Goal: Check status: Check status

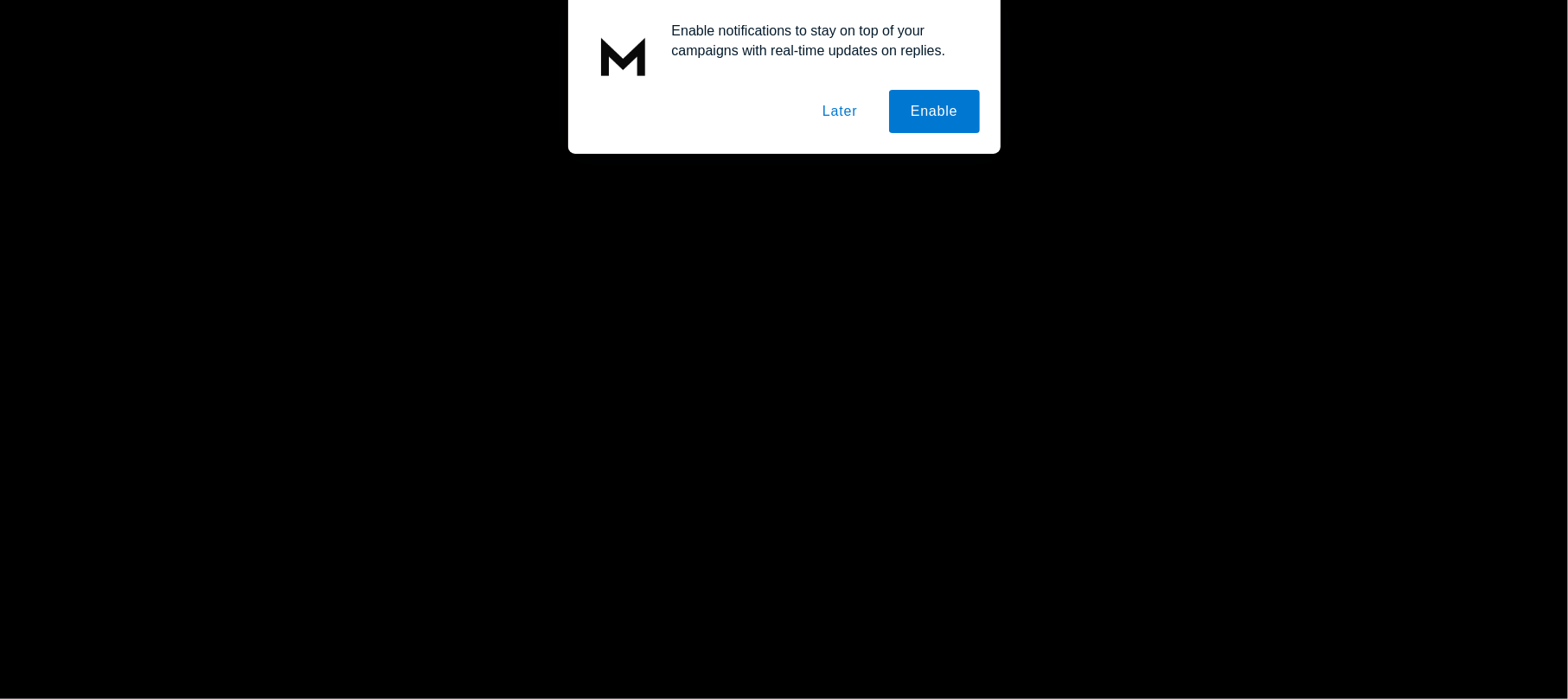
click at [832, 112] on button "Later" at bounding box center [840, 111] width 78 height 43
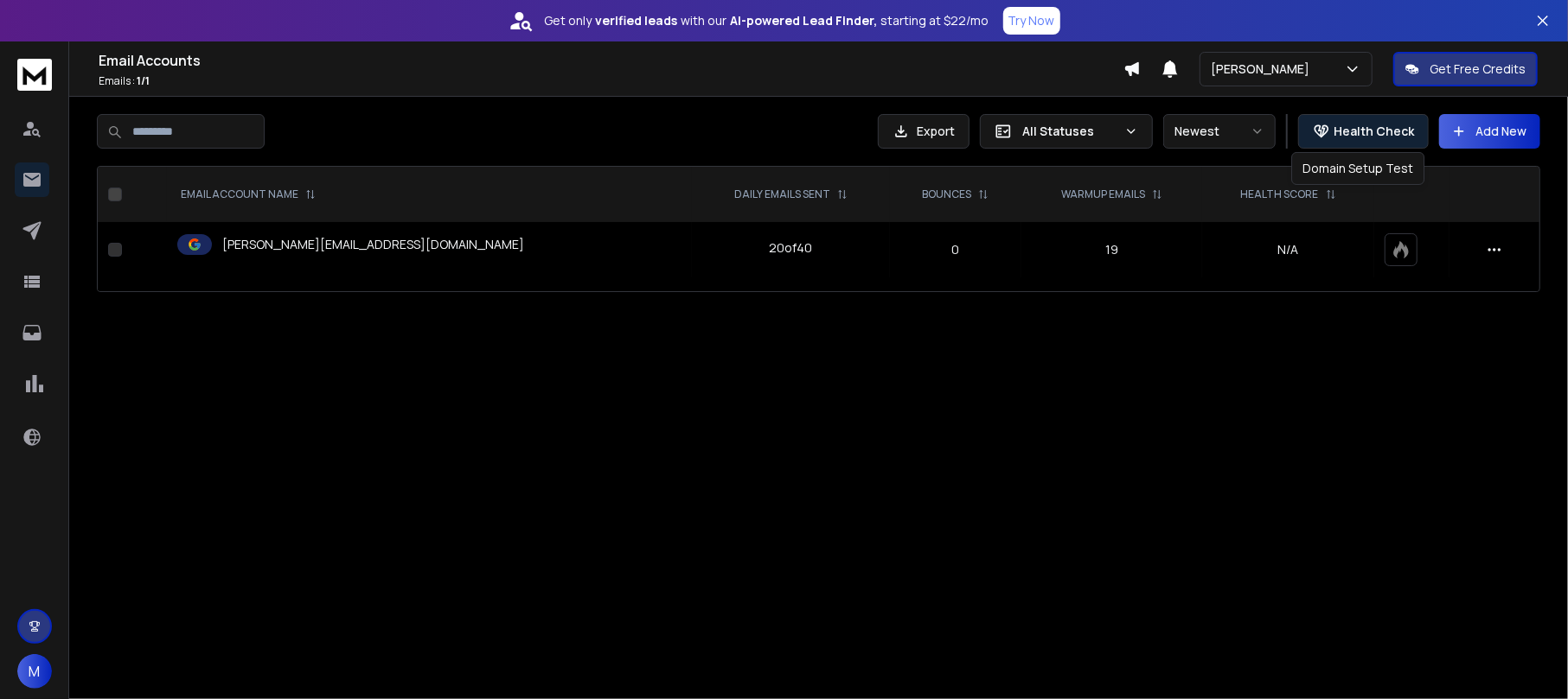
click at [1354, 131] on p "Health Check" at bounding box center [1373, 131] width 81 height 17
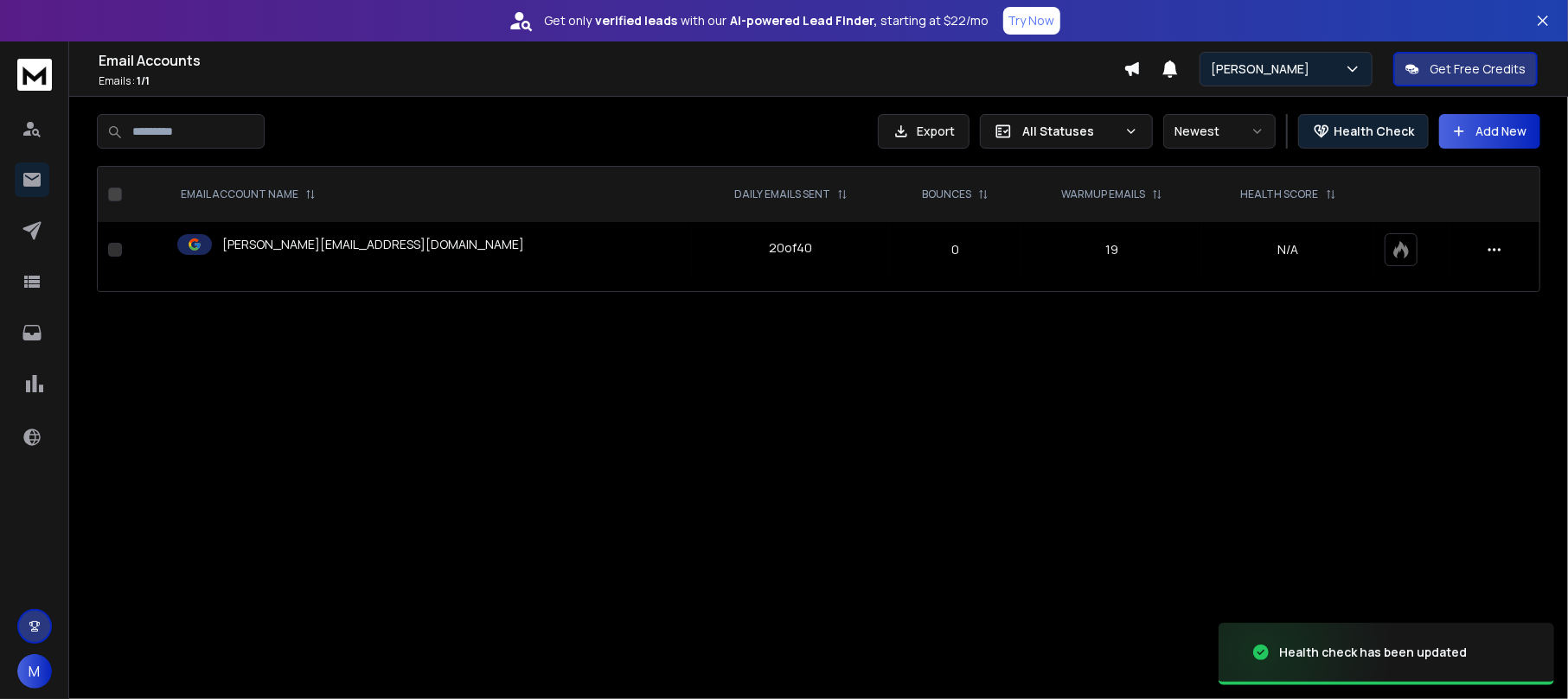
click at [1327, 59] on button "Chris Rodell" at bounding box center [1286, 69] width 173 height 34
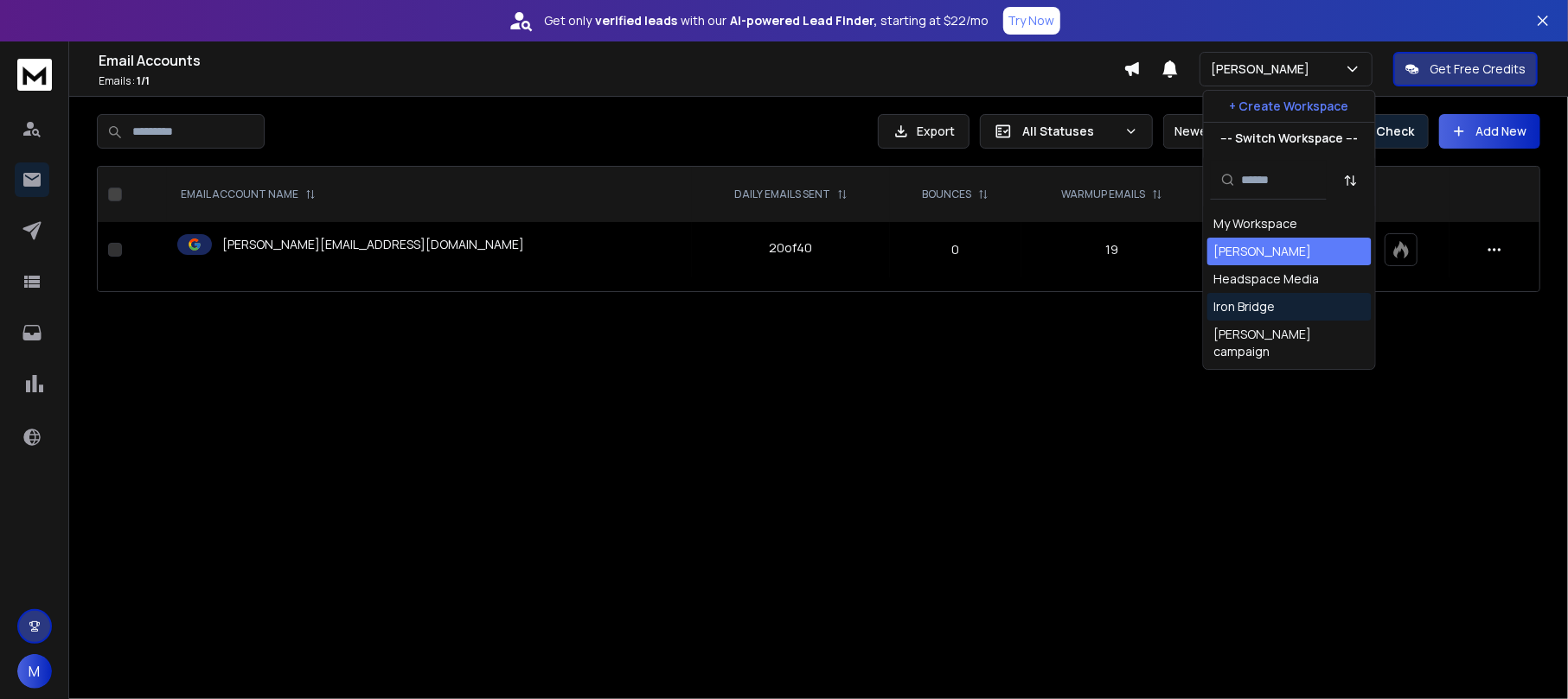
click at [1254, 311] on div "Iron Bridge" at bounding box center [1245, 307] width 62 height 17
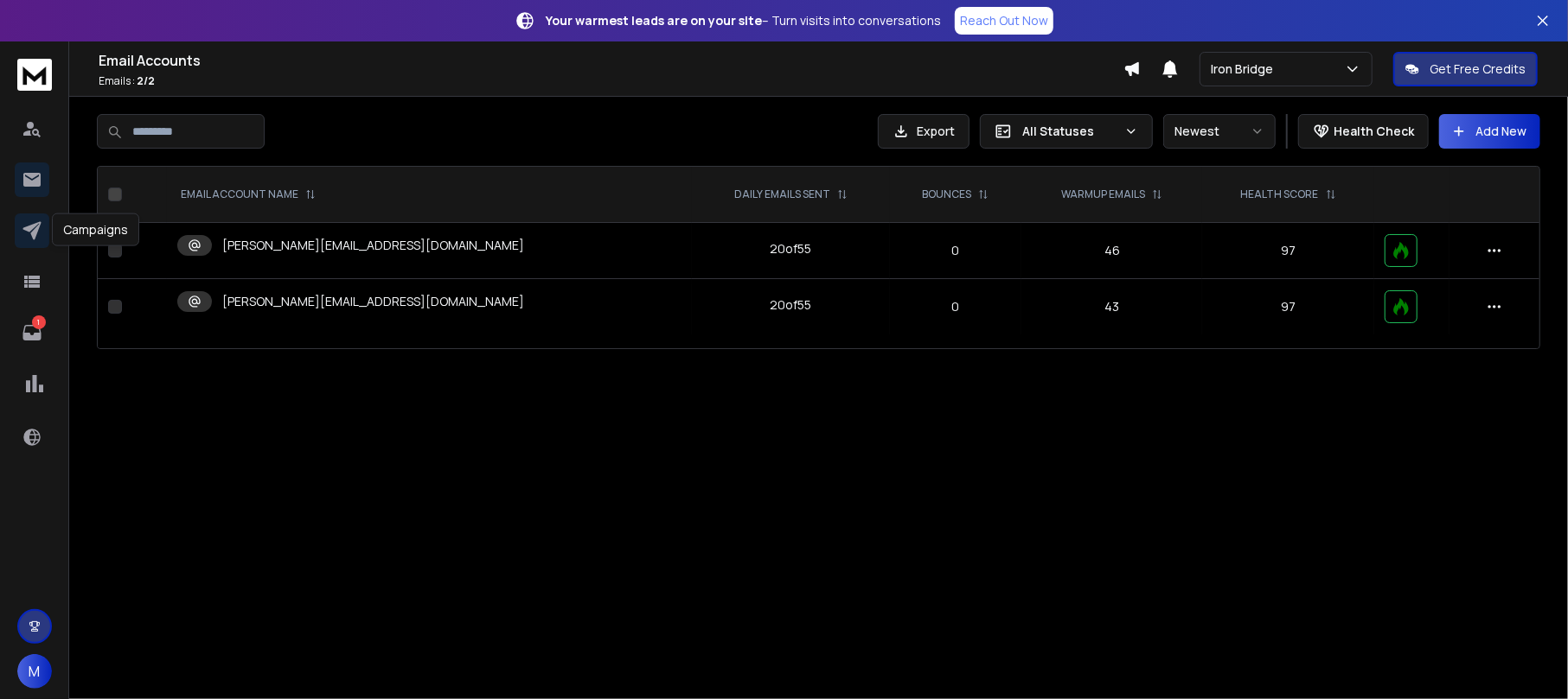
click at [30, 215] on link at bounding box center [32, 231] width 34 height 34
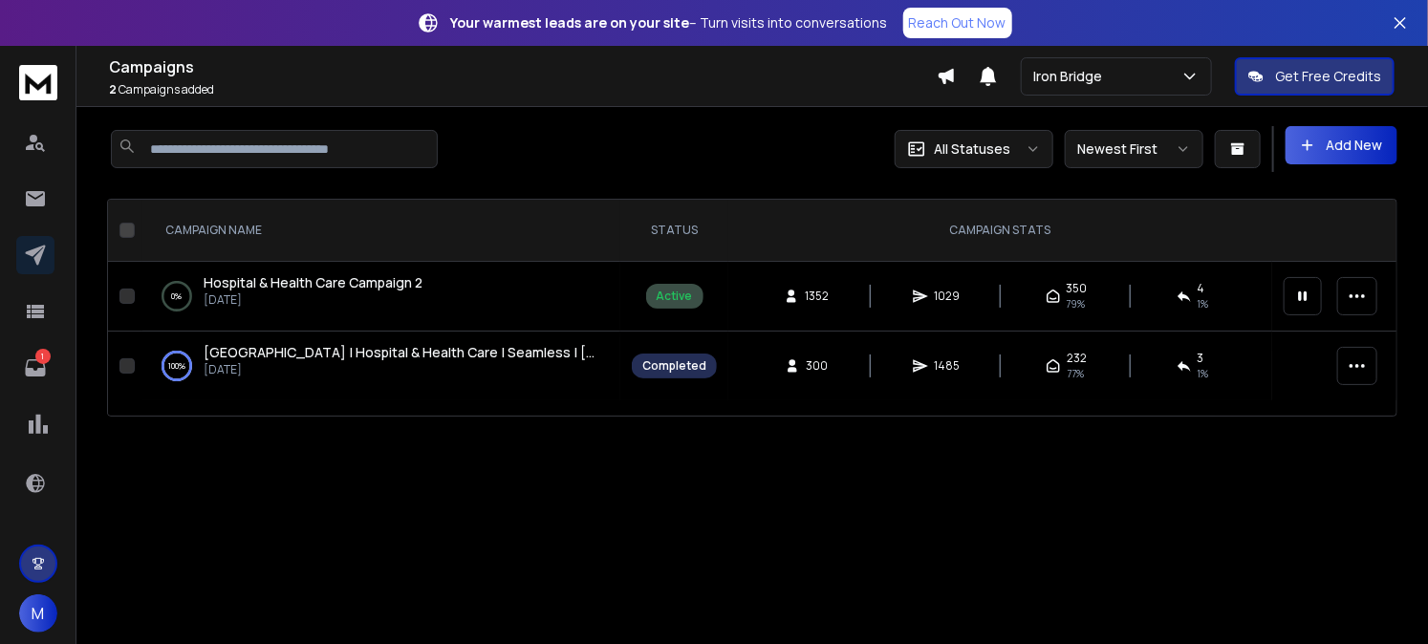
click at [336, 350] on span "[GEOGRAPHIC_DATA] | Hospital & Health Care | Seamless | [GEOGRAPHIC_DATA] | 140…" at bounding box center [491, 352] width 575 height 18
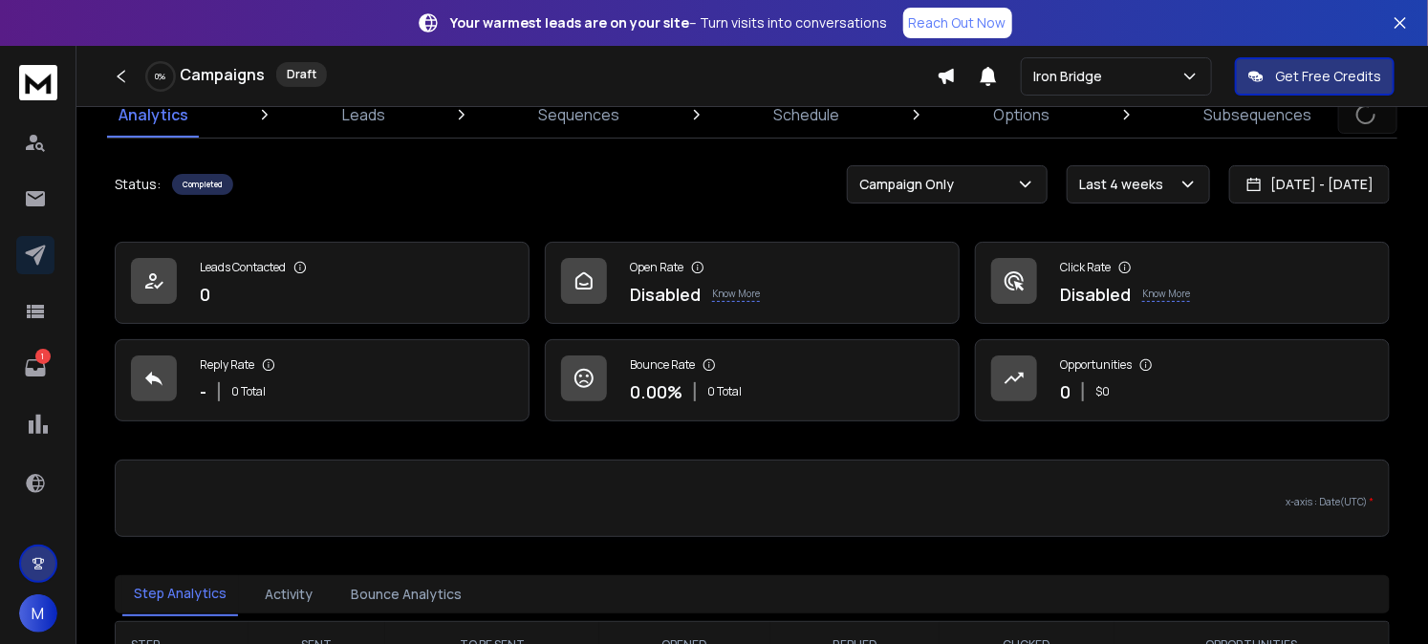
scroll to position [36, 0]
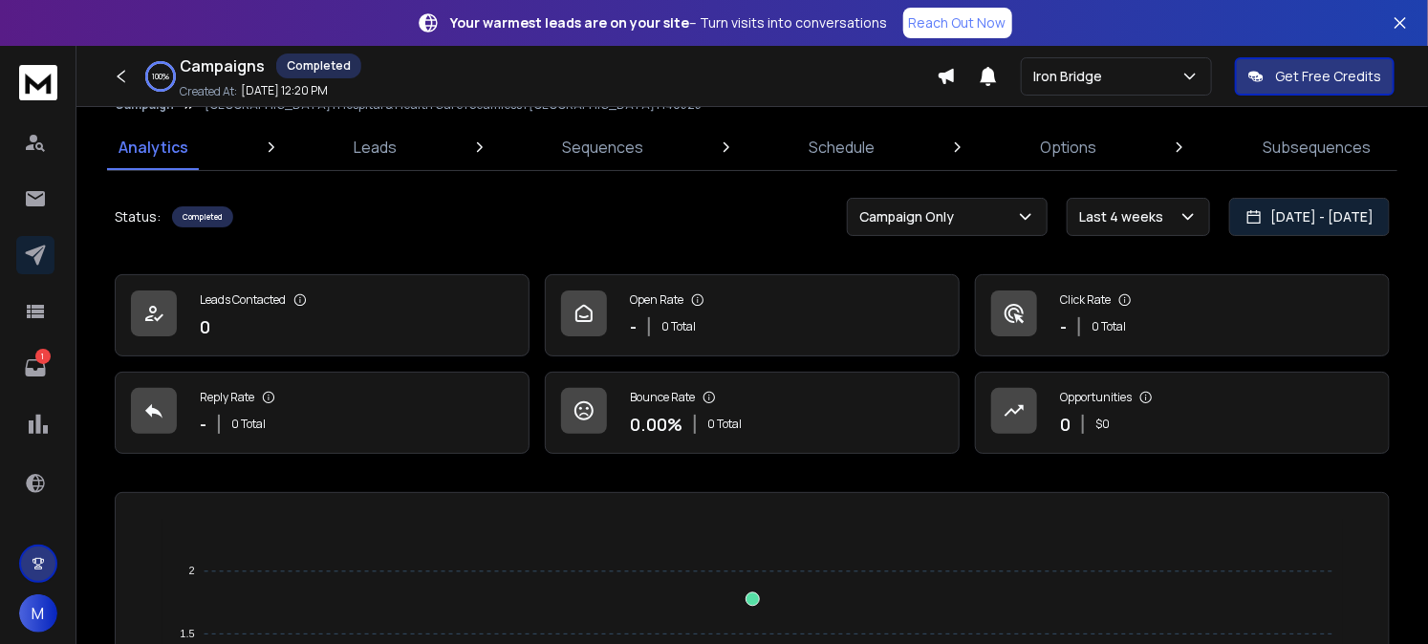
click at [1339, 201] on button "[DATE] - [DATE]" at bounding box center [1310, 217] width 161 height 38
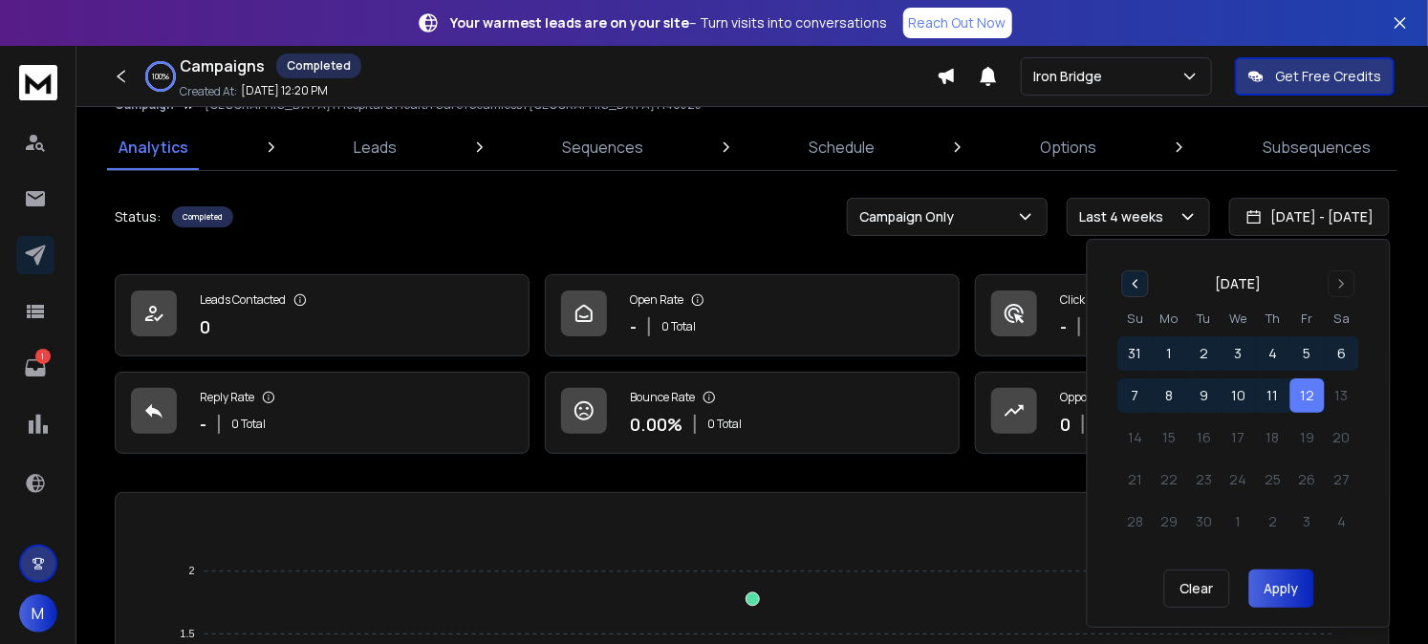
click at [1138, 284] on icon "Go to previous month" at bounding box center [1135, 283] width 15 height 15
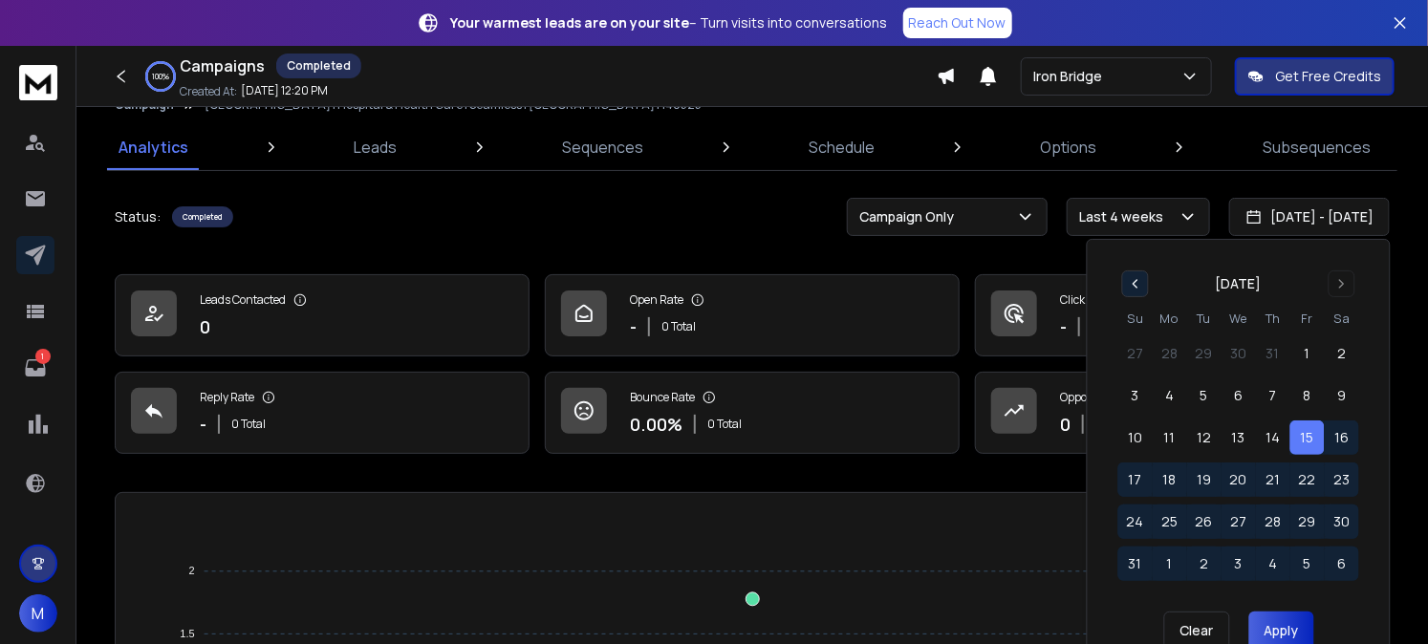
click at [1138, 284] on icon "Go to previous month" at bounding box center [1135, 283] width 15 height 15
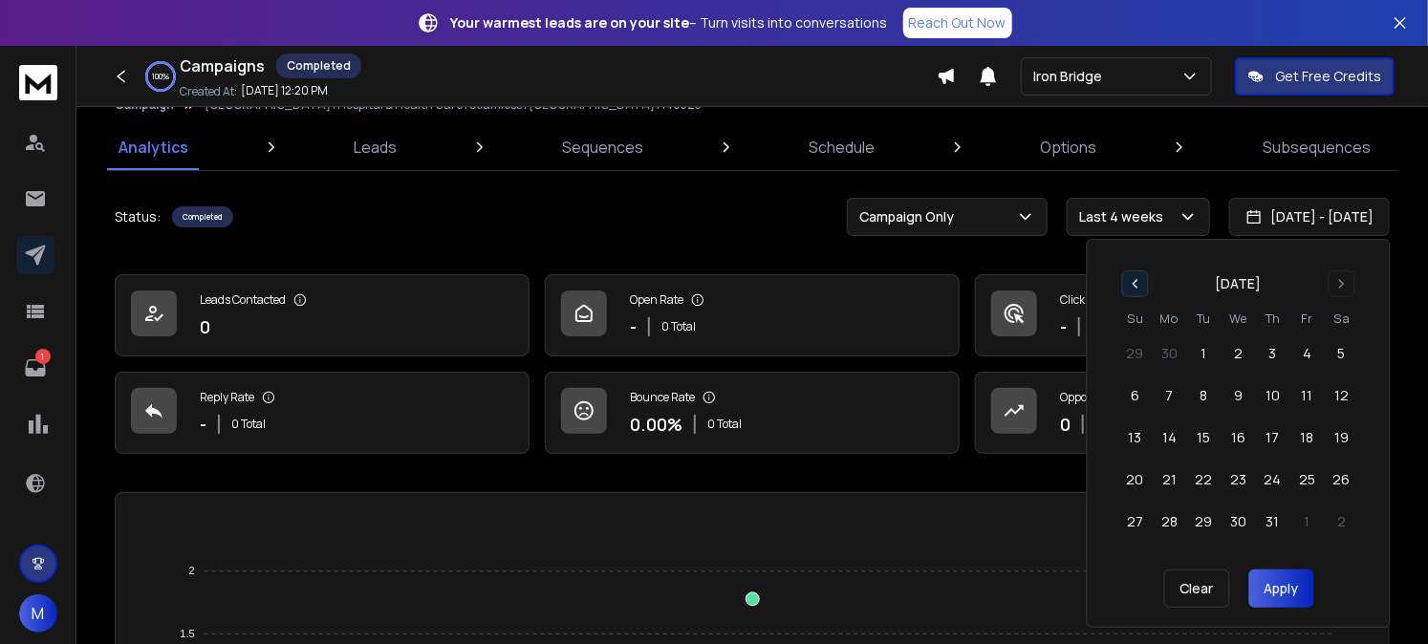
click at [1138, 284] on icon "Go to previous month" at bounding box center [1135, 283] width 15 height 15
click at [1215, 352] on button "1" at bounding box center [1204, 354] width 34 height 34
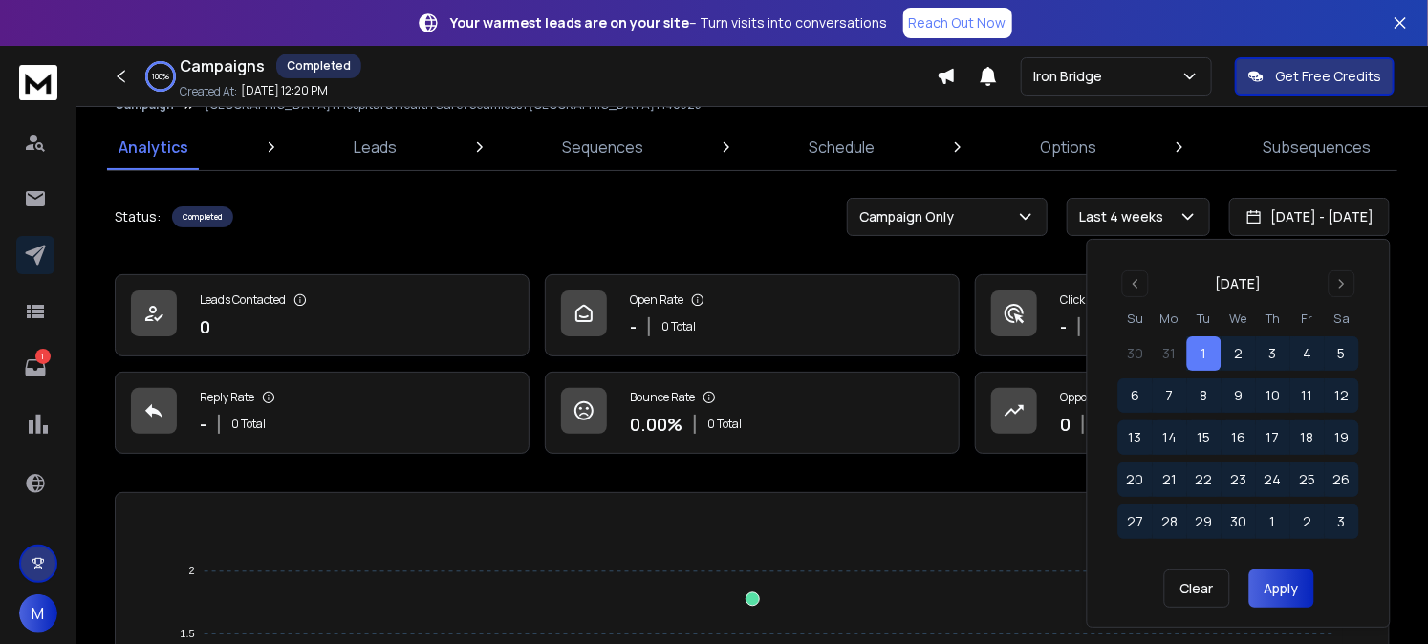
click at [1281, 585] on button "Apply" at bounding box center [1281, 589] width 65 height 38
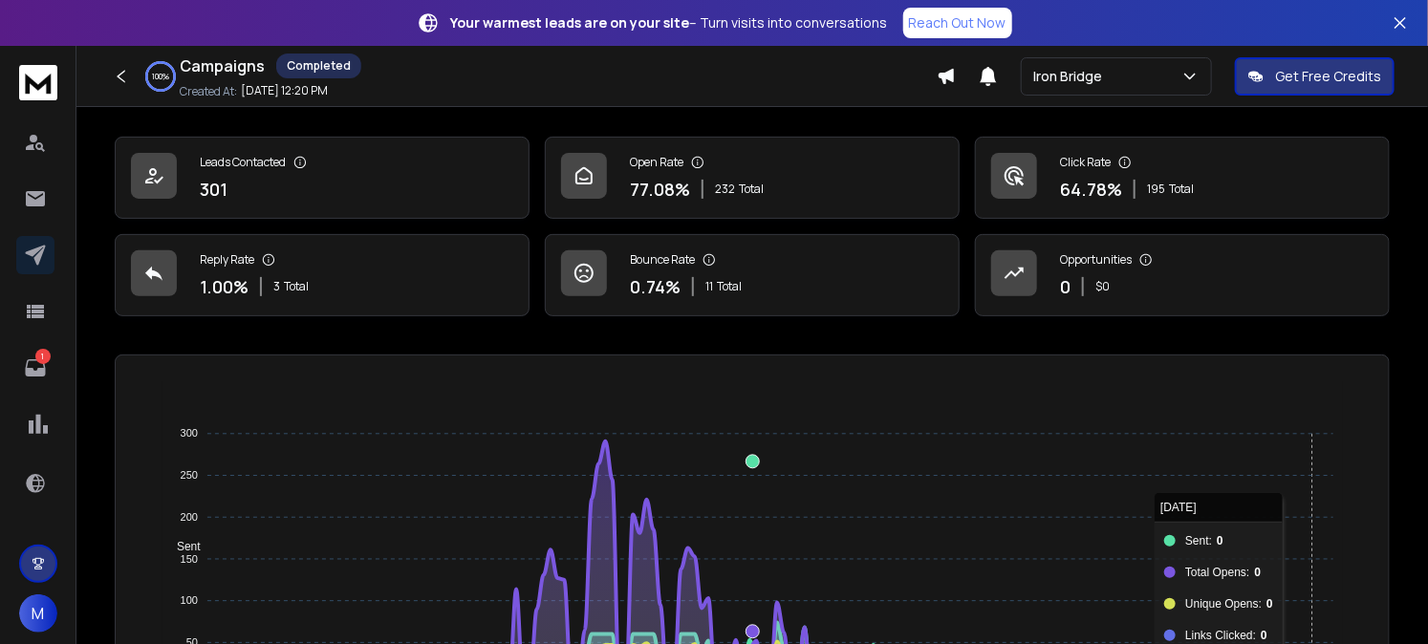
scroll to position [170, 0]
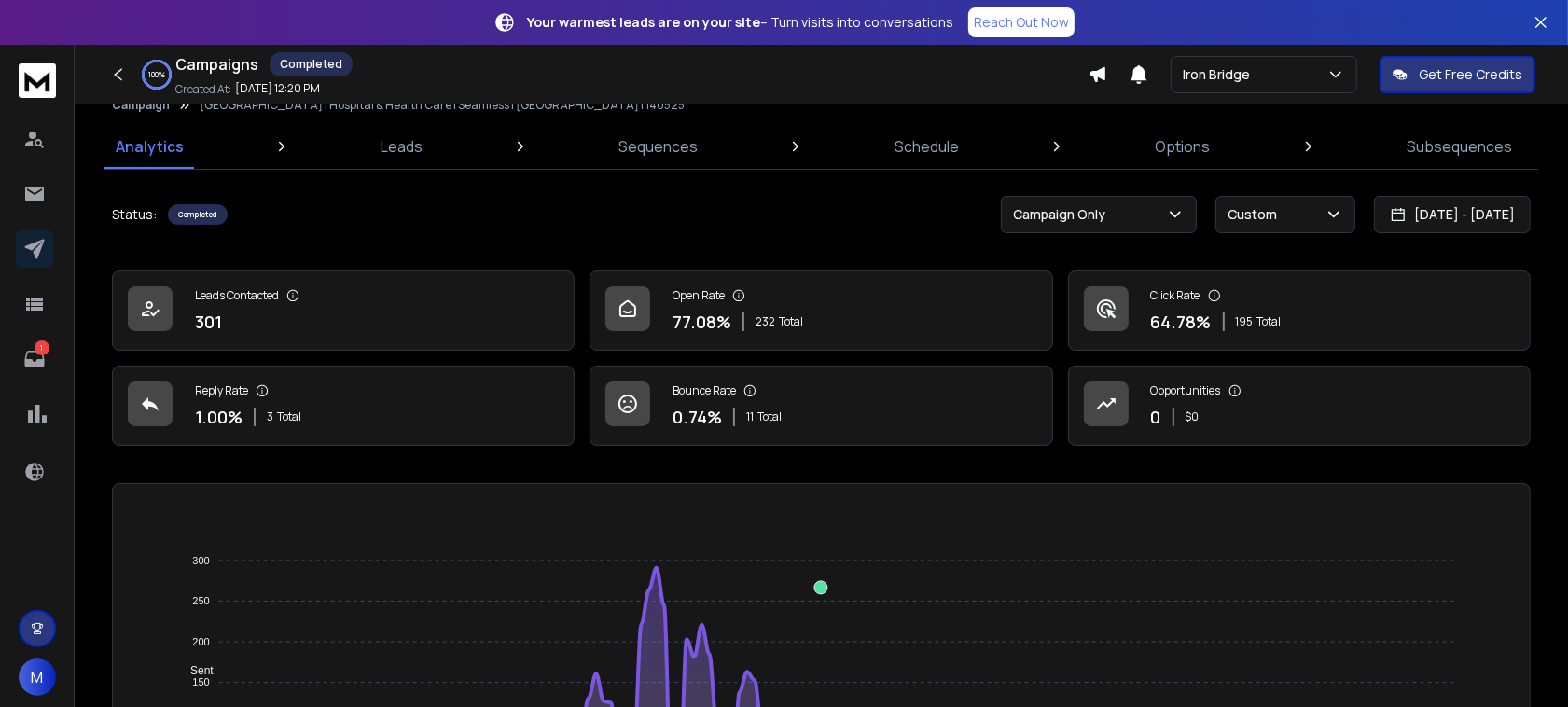
scroll to position [6, 0]
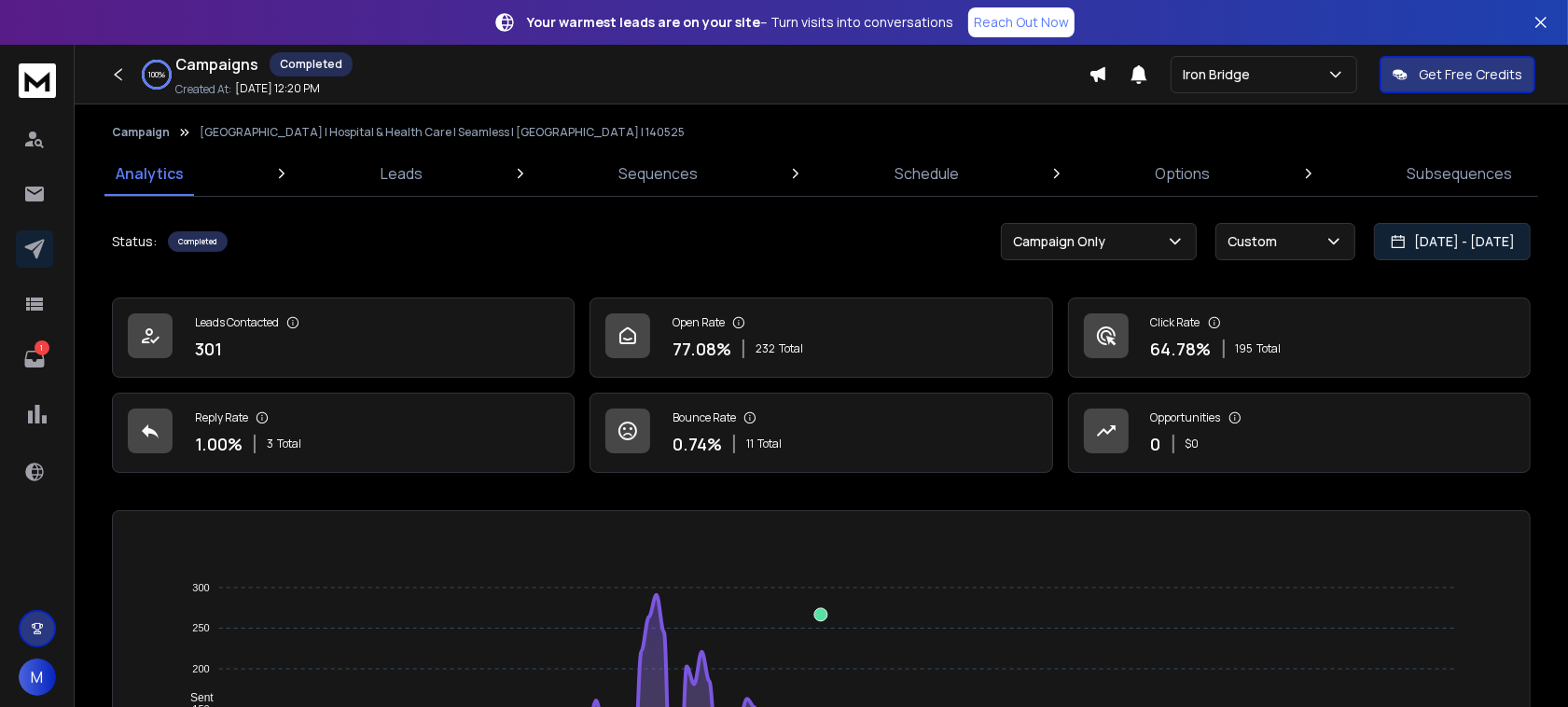
click at [1432, 231] on button "[DATE] - [DATE]" at bounding box center [1452, 242] width 157 height 37
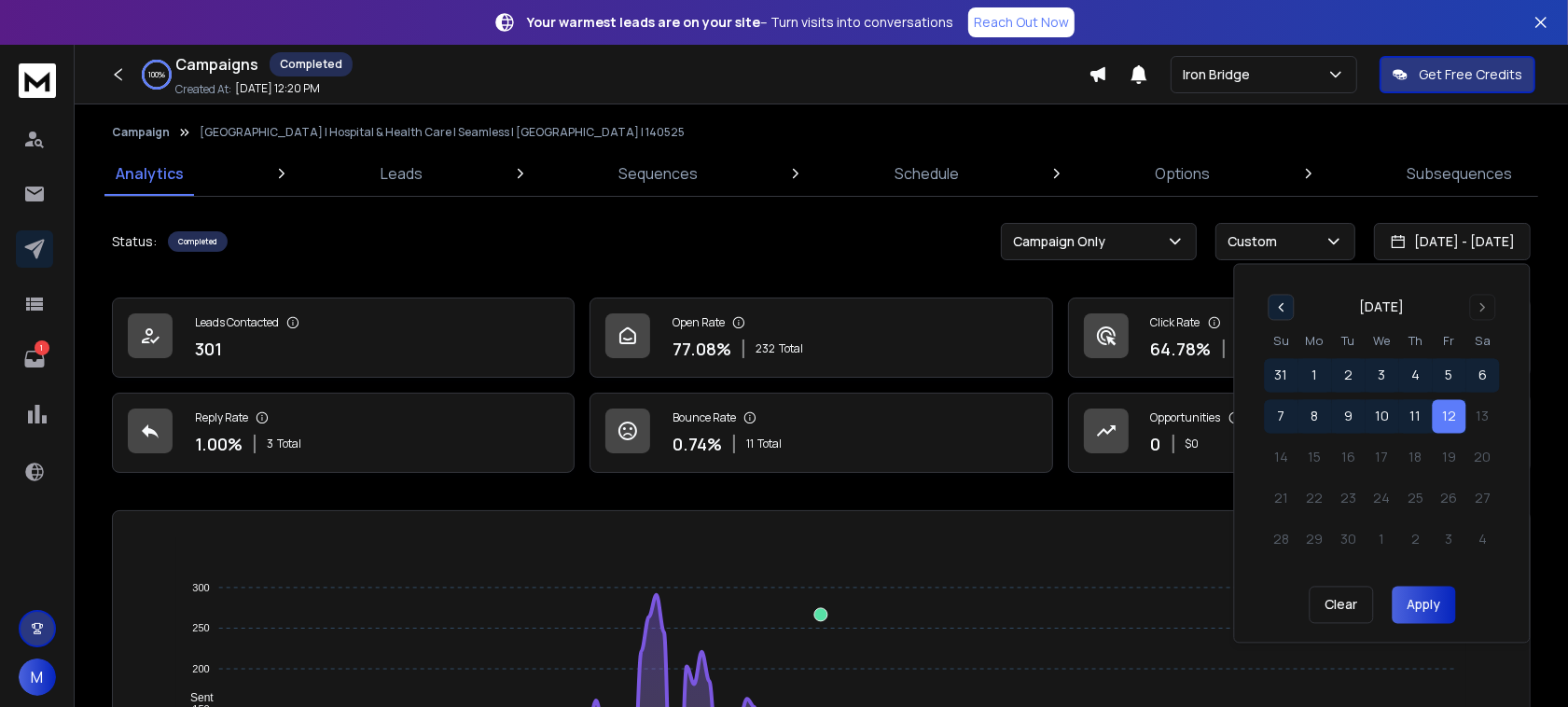
click at [1274, 319] on button "Go to previous month" at bounding box center [1281, 307] width 26 height 26
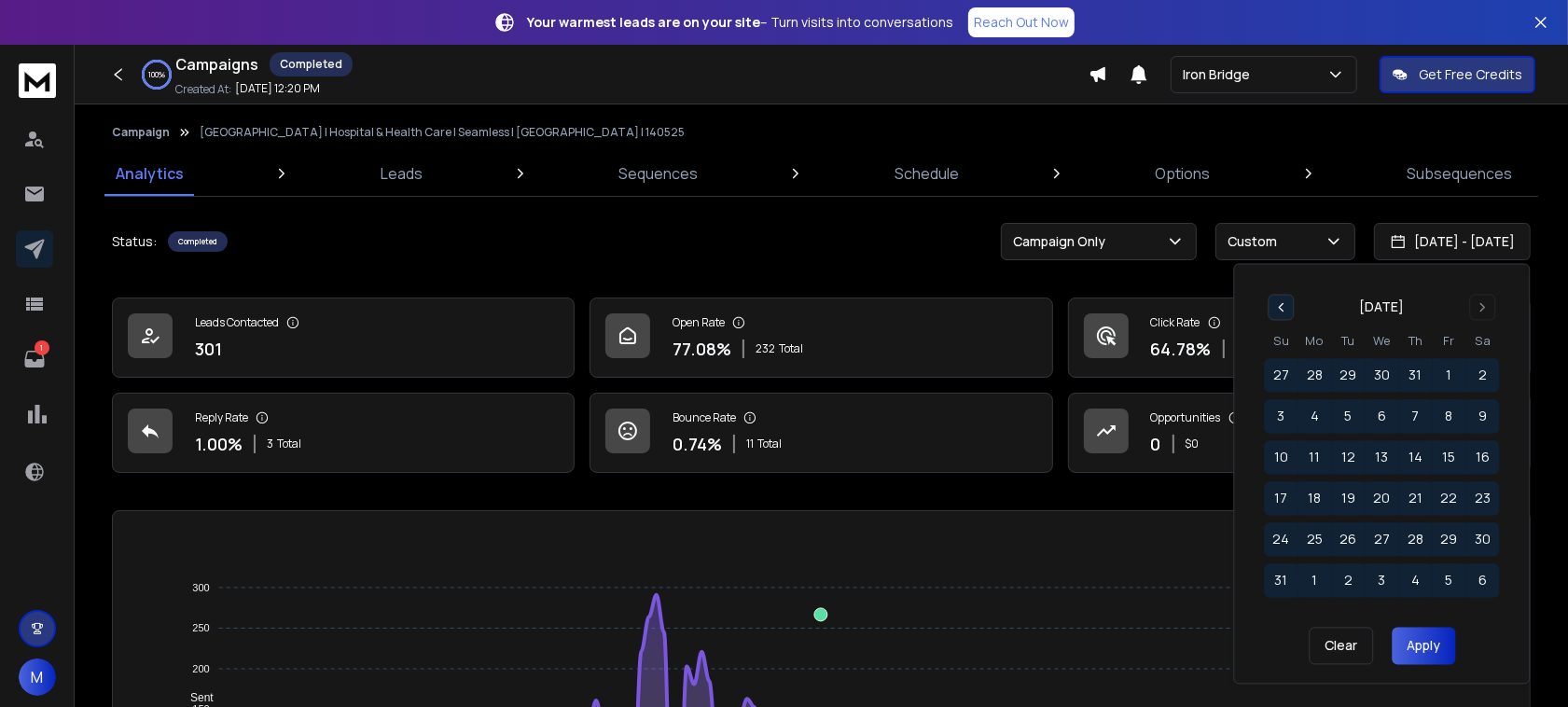
click at [1274, 315] on button "Go to previous month" at bounding box center [1281, 307] width 26 height 26
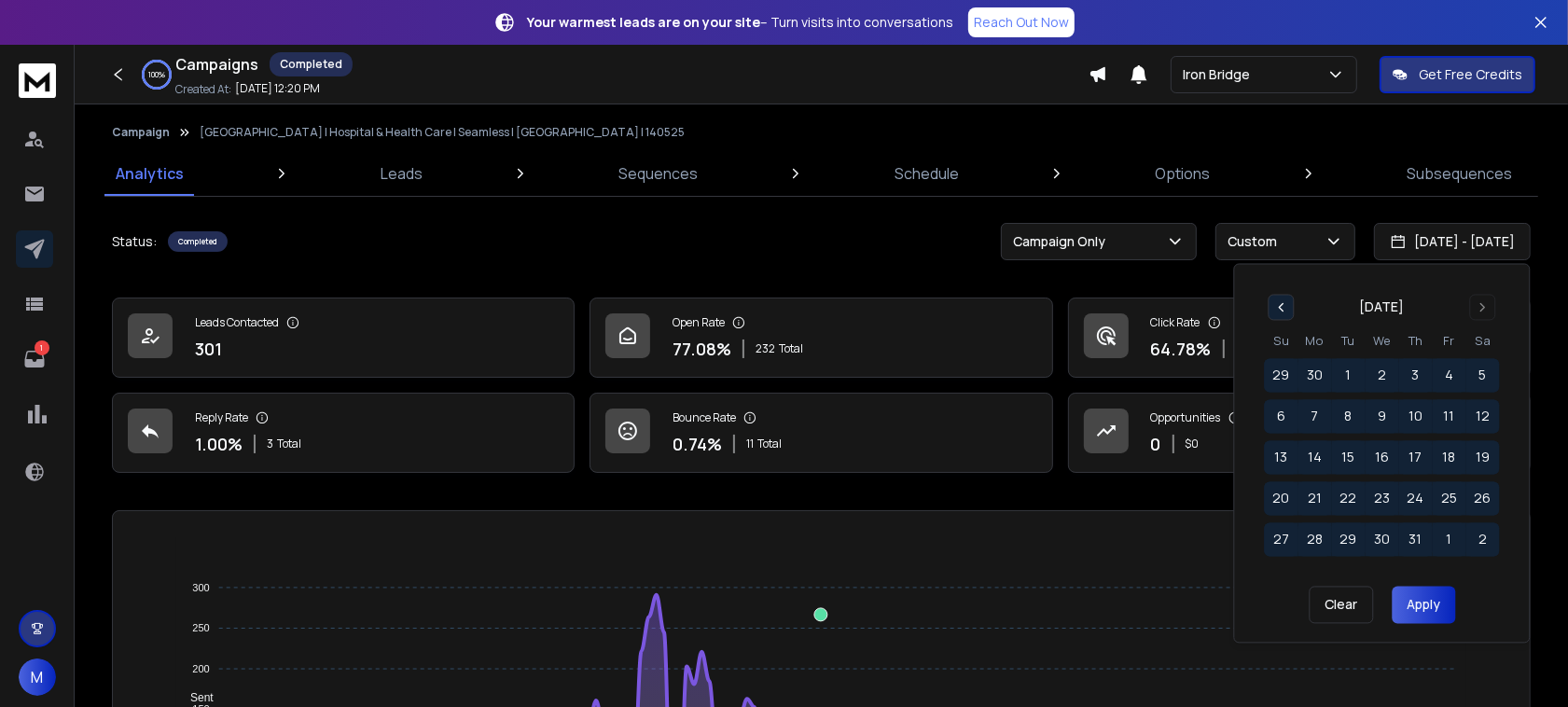
click at [1271, 313] on button "Go to previous month" at bounding box center [1281, 307] width 26 height 26
click at [1409, 462] on button "15" at bounding box center [1416, 457] width 33 height 33
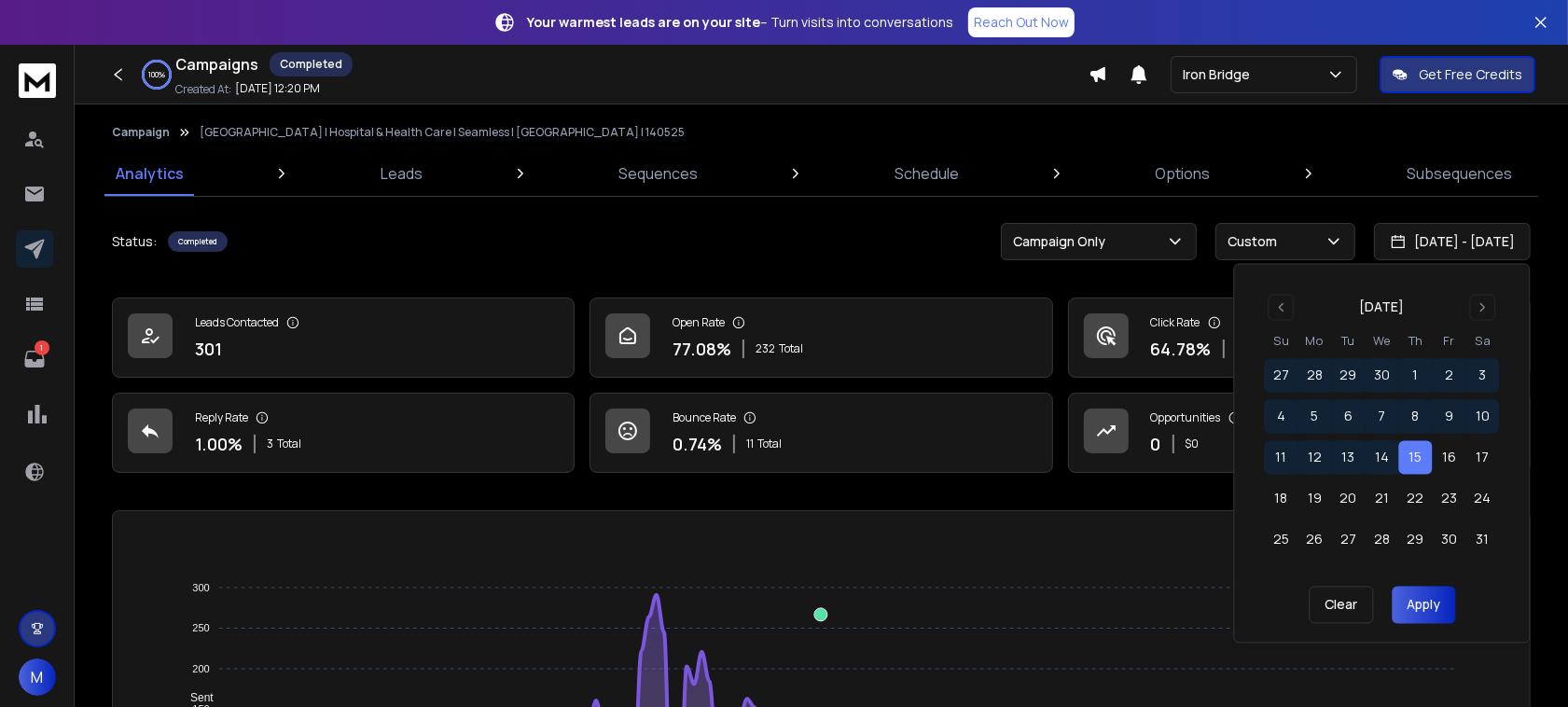
click at [1424, 462] on button "15" at bounding box center [1416, 457] width 33 height 33
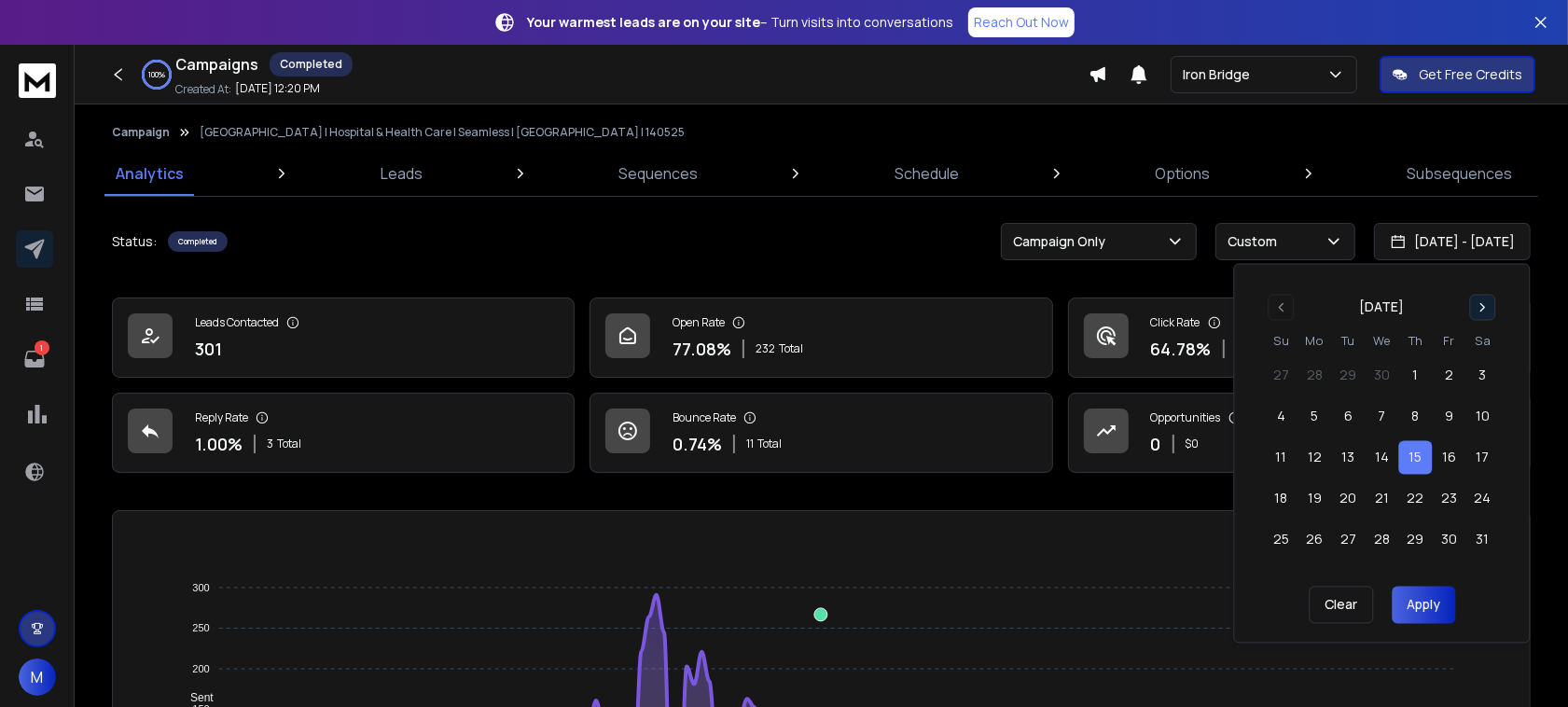
click at [1476, 312] on icon "Go to next month" at bounding box center [1483, 307] width 15 height 15
click at [1326, 531] on button "30" at bounding box center [1315, 539] width 33 height 33
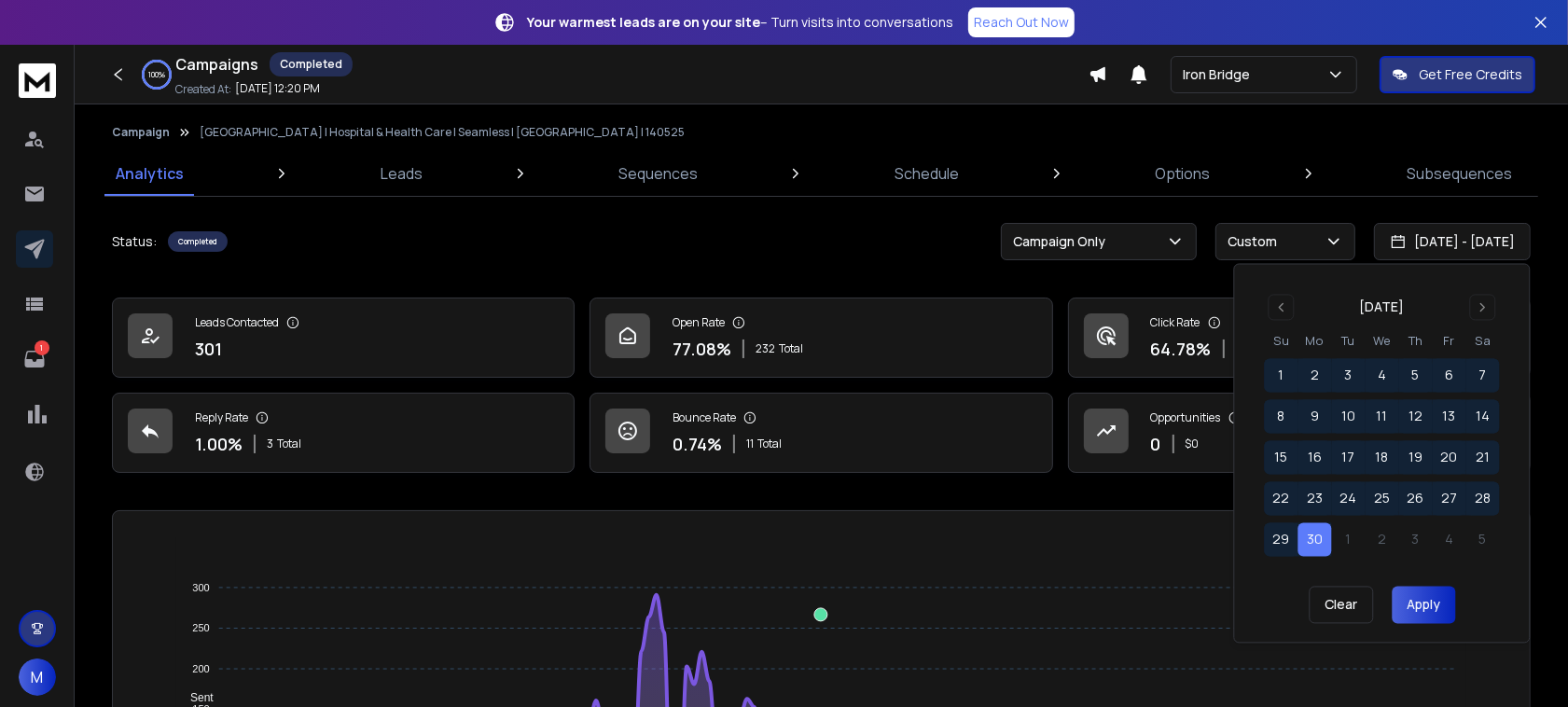
click at [1441, 595] on button "Apply" at bounding box center [1423, 605] width 63 height 37
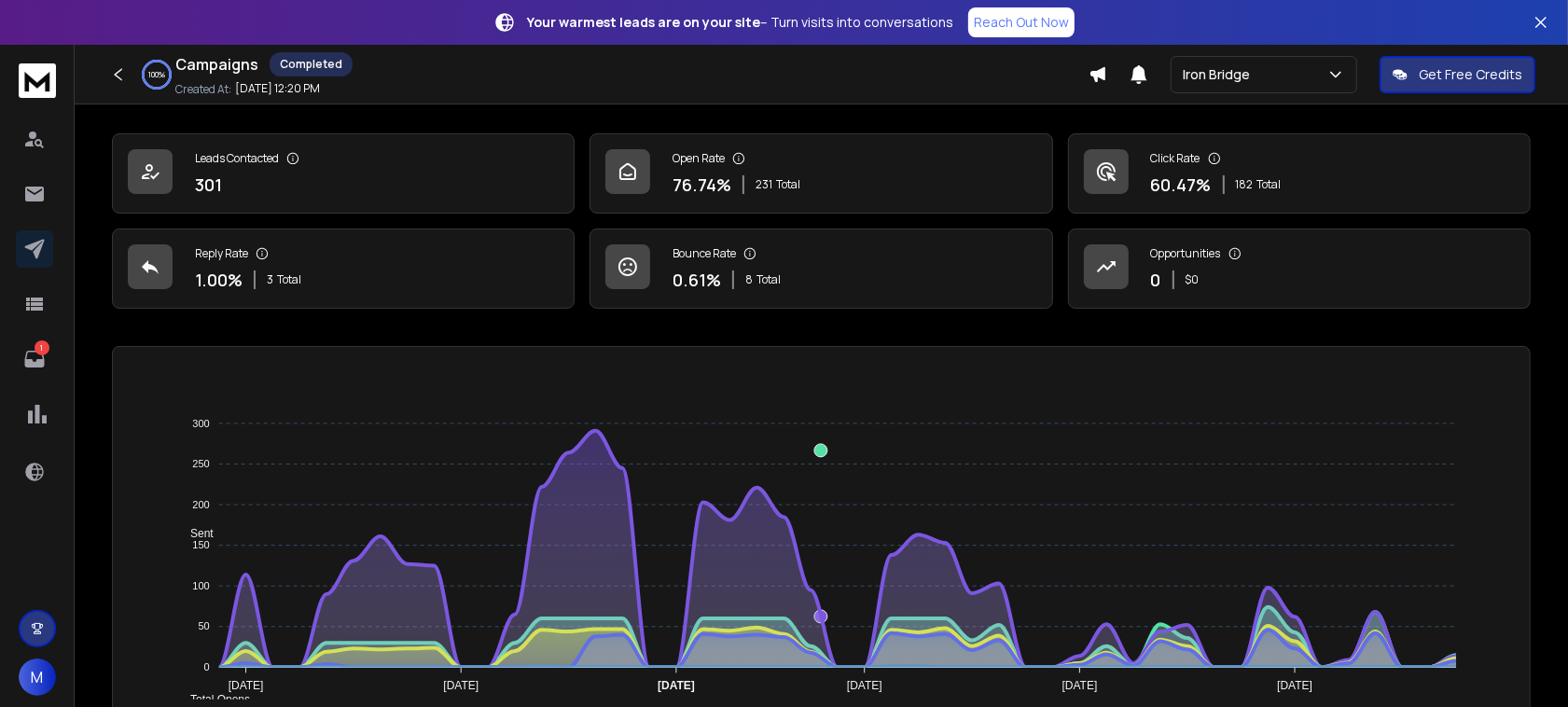
scroll to position [149, 0]
